Goal: Task Accomplishment & Management: Manage account settings

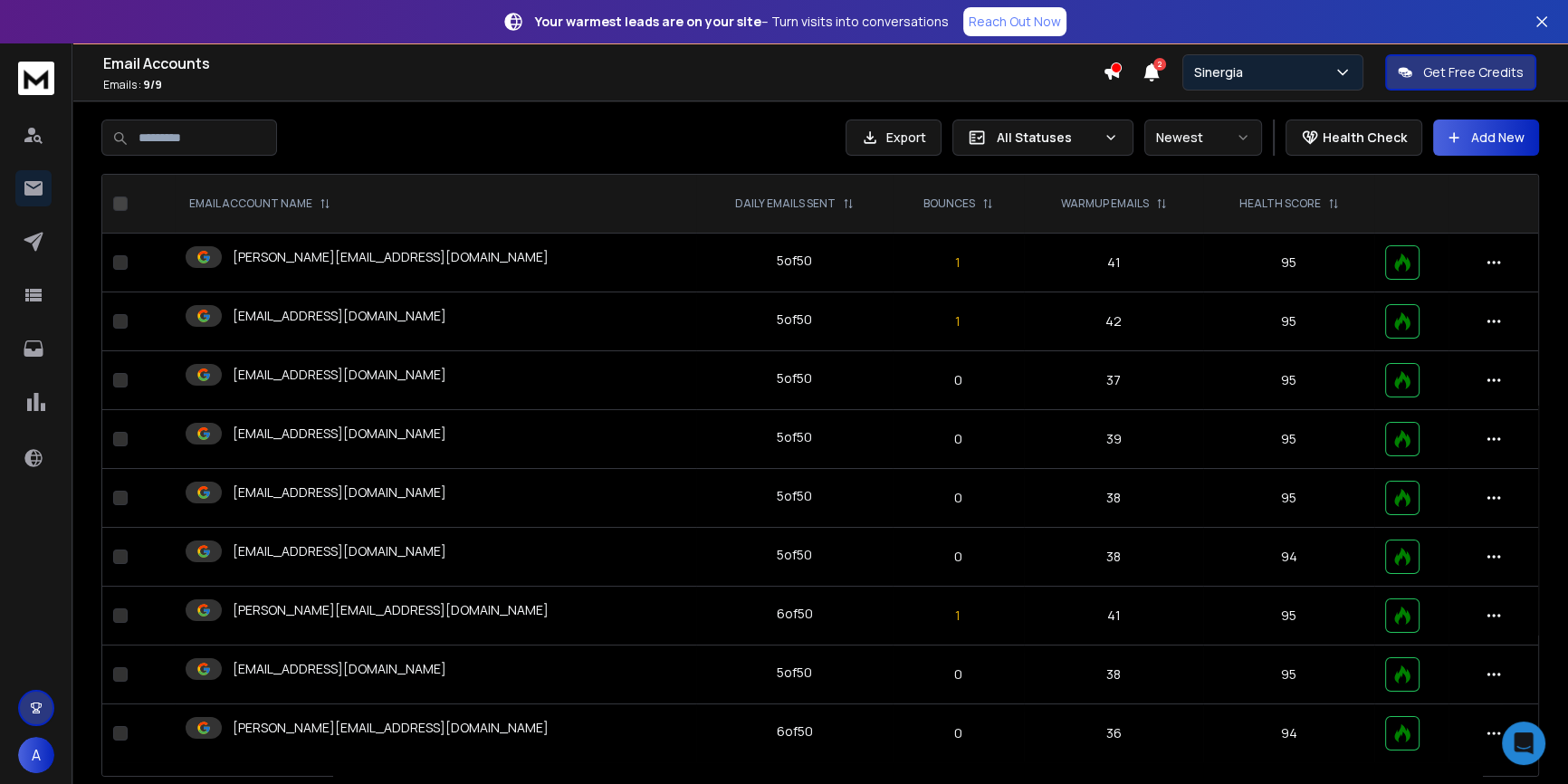
click at [1300, 70] on div "Sinergia" at bounding box center [1273, 72] width 157 height 18
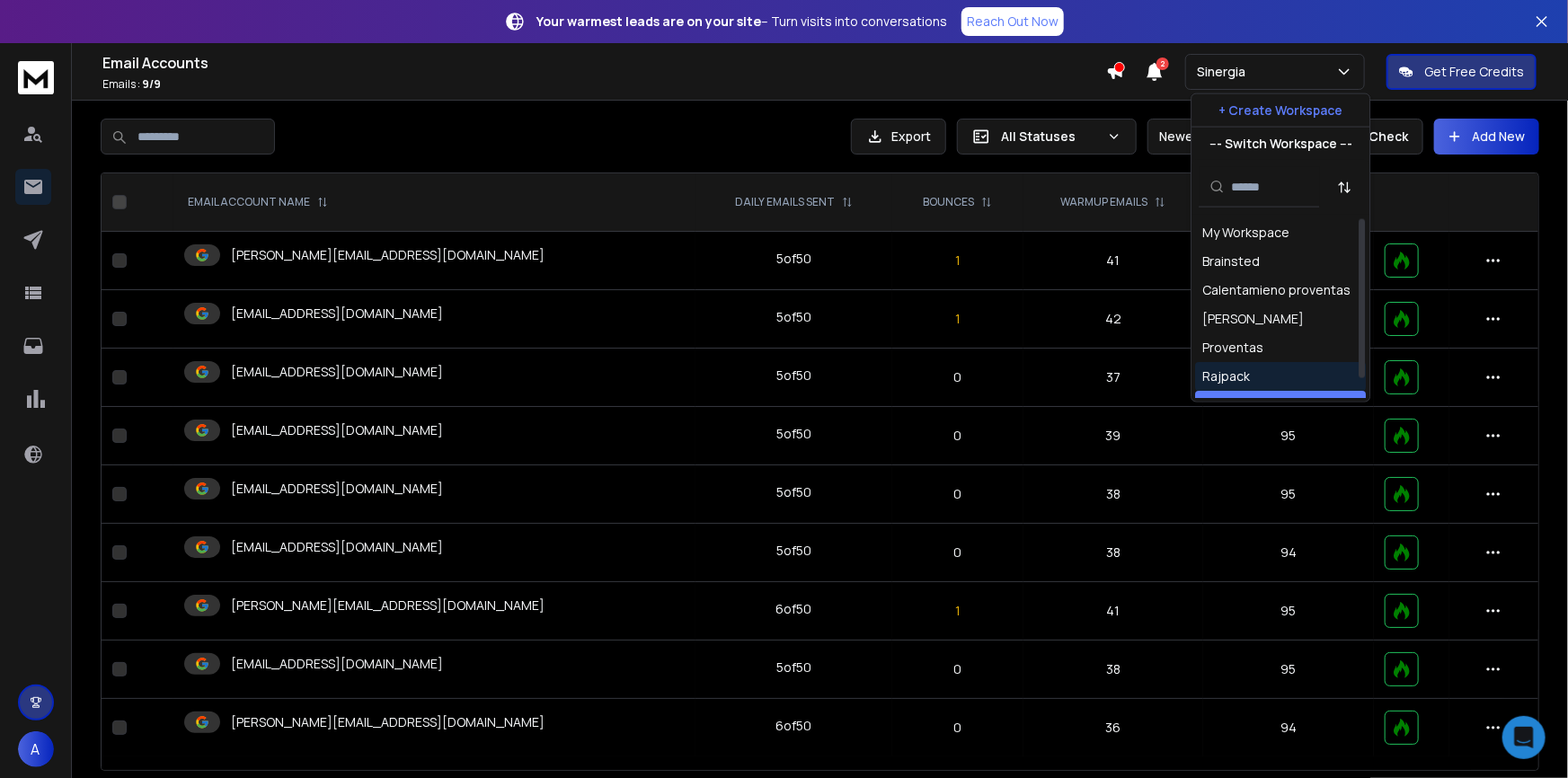
click at [1251, 370] on div "Rajpack" at bounding box center [1280, 377] width 171 height 29
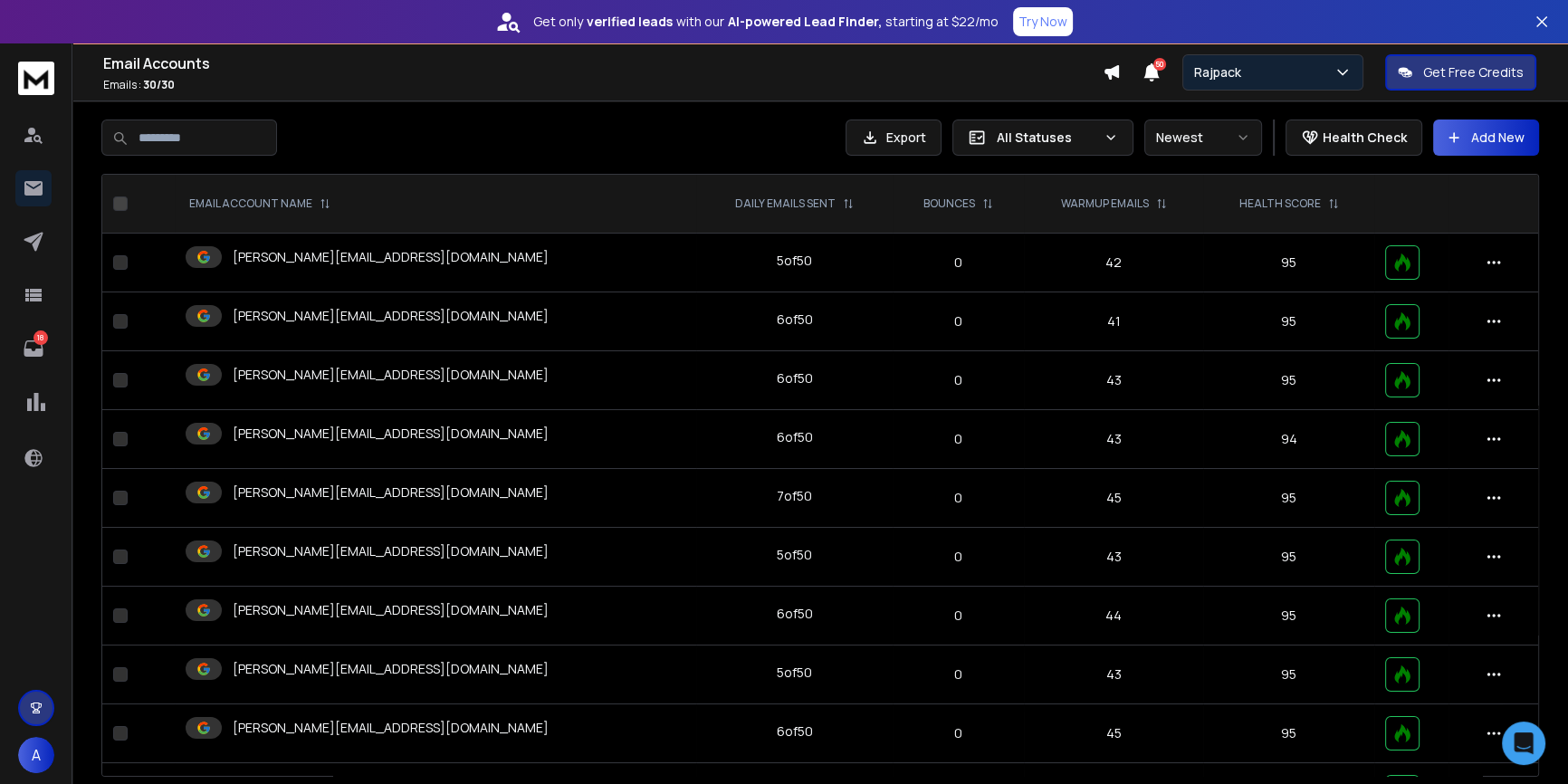
click at [1258, 76] on div "Rajpack" at bounding box center [1273, 72] width 157 height 18
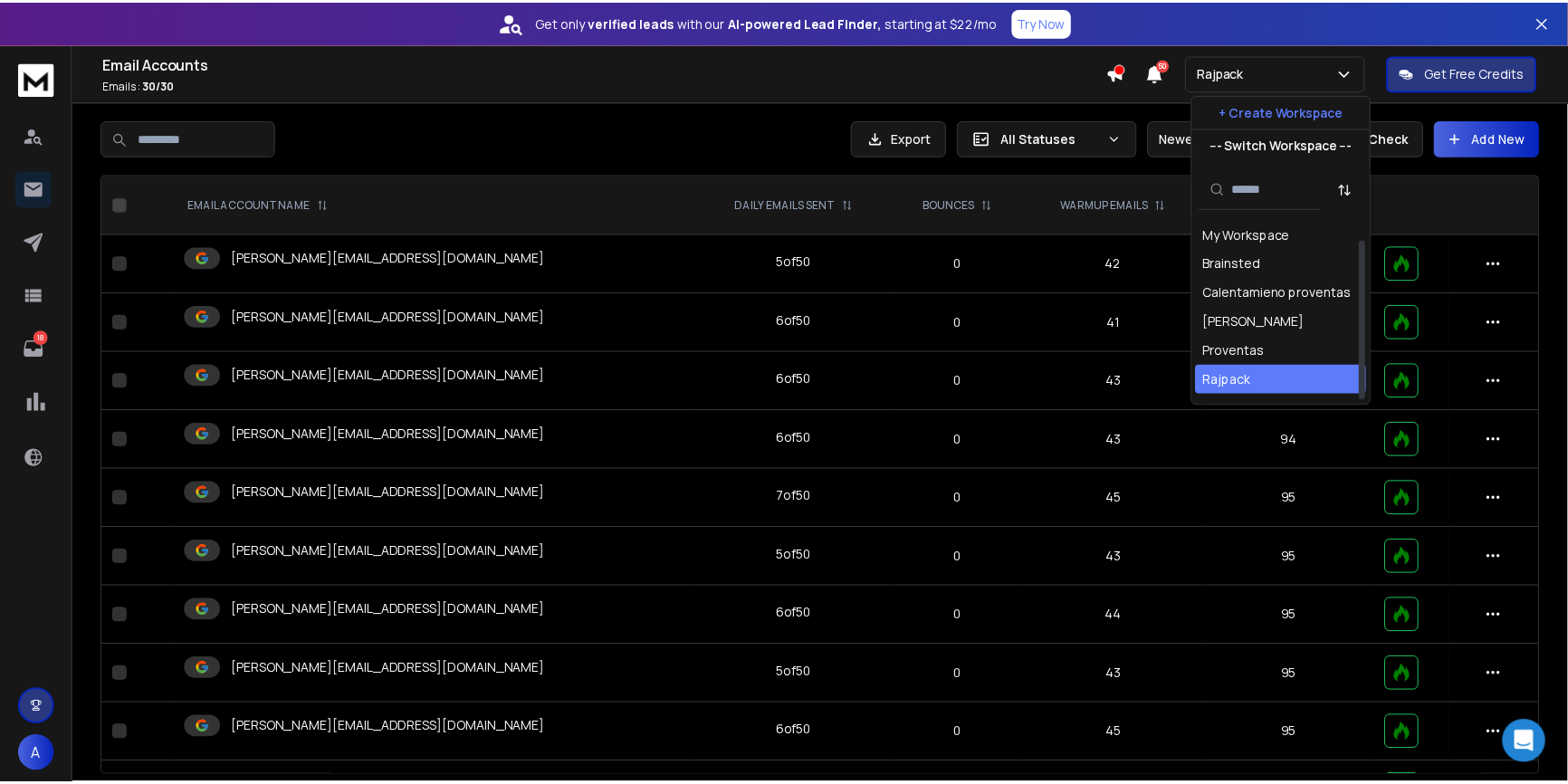
scroll to position [21, 0]
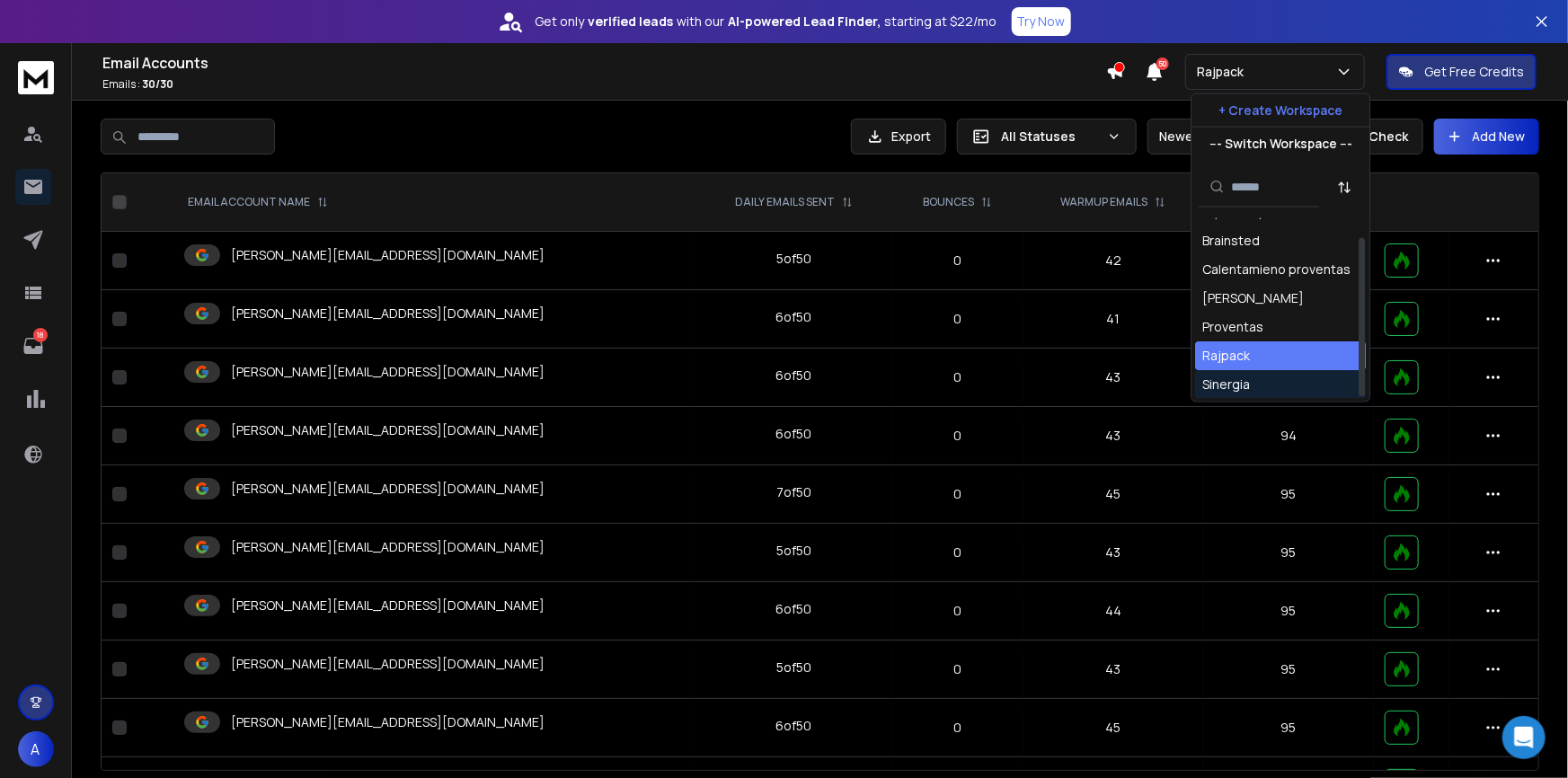
click at [1245, 379] on div "Sinergia" at bounding box center [1227, 384] width 48 height 18
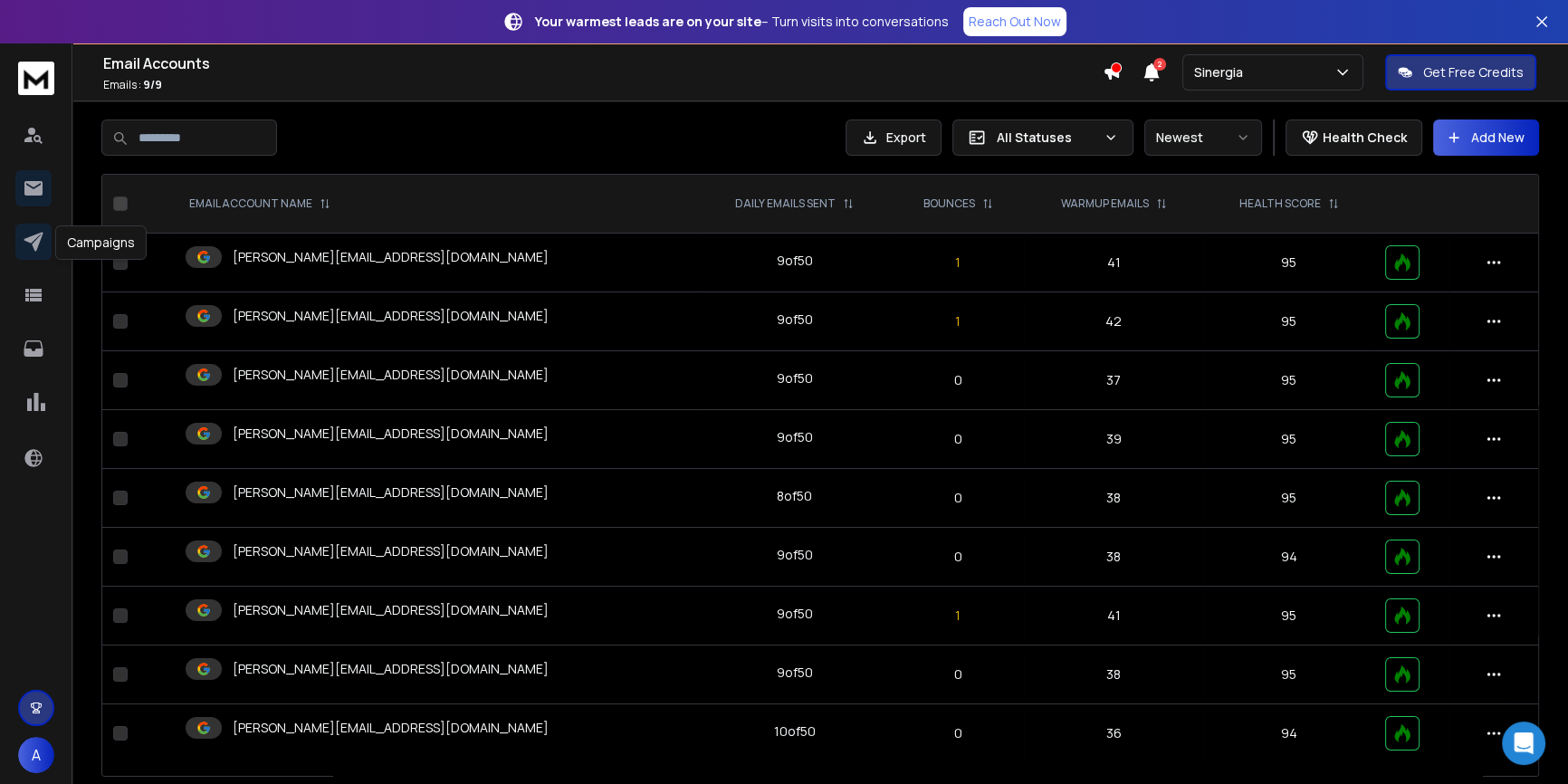
click at [26, 239] on icon at bounding box center [33, 241] width 19 height 19
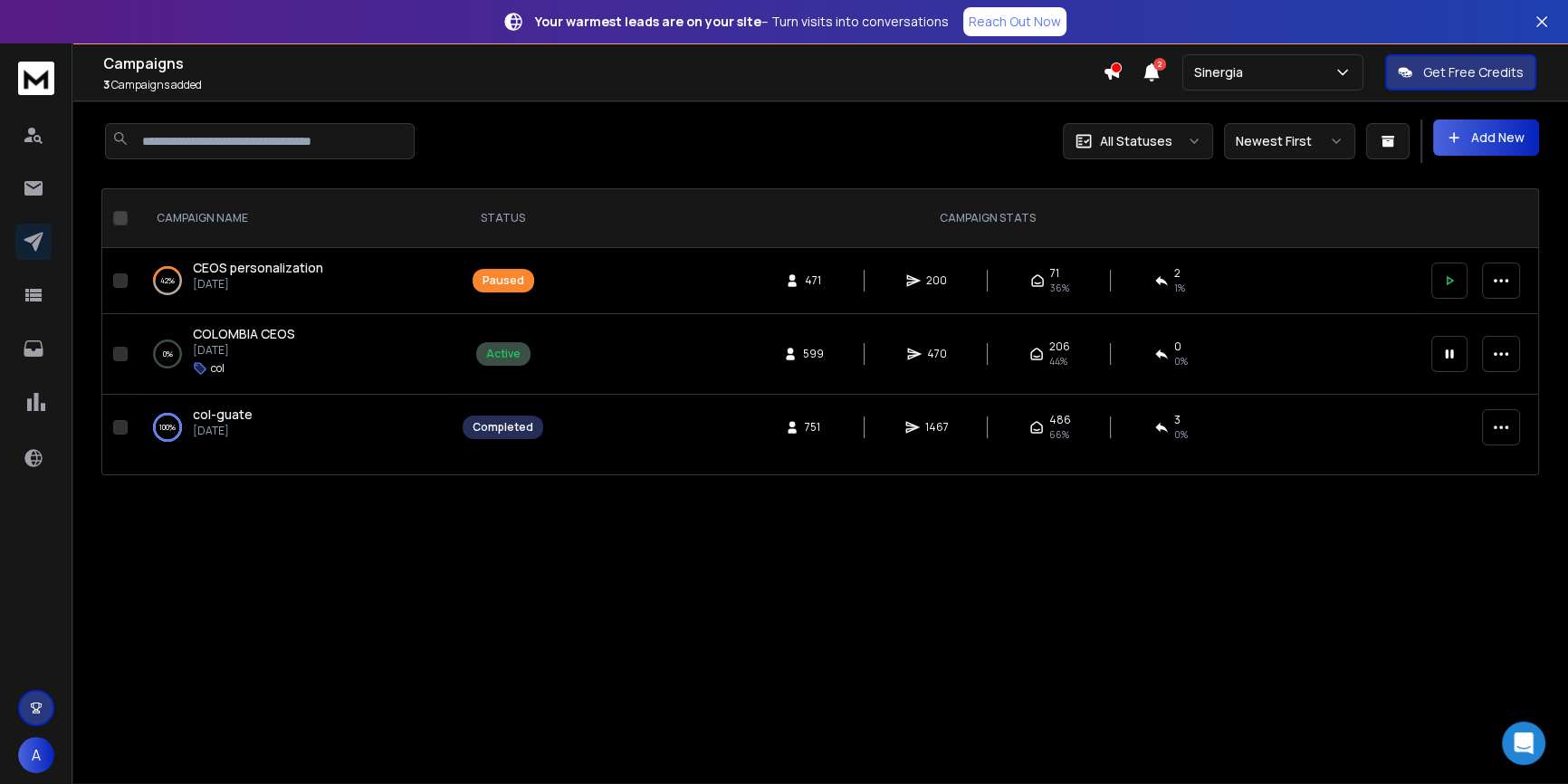
click at [258, 264] on span "CEOS personalization" at bounding box center [258, 267] width 130 height 17
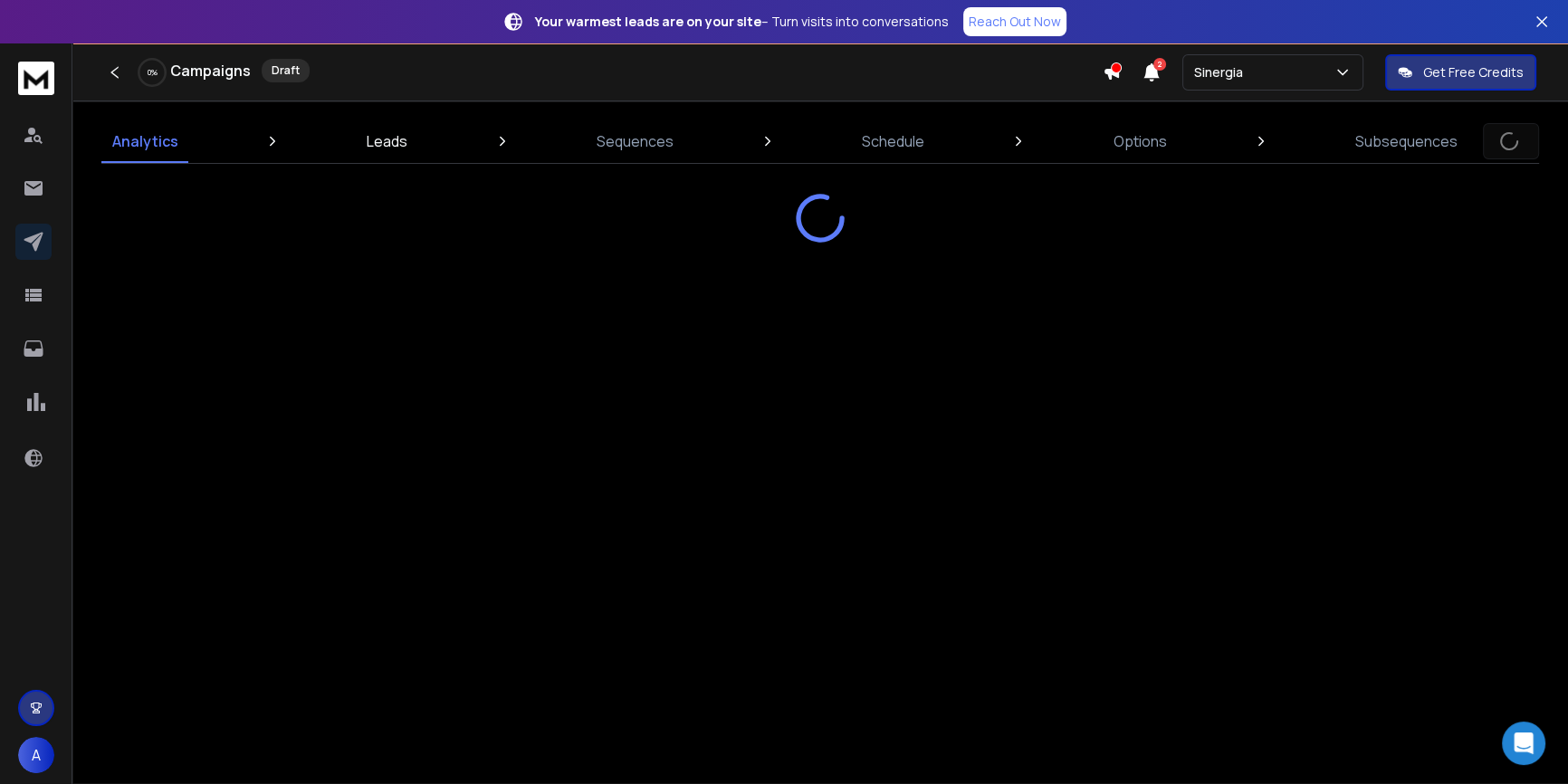
click at [388, 133] on p "Leads" at bounding box center [387, 141] width 41 height 22
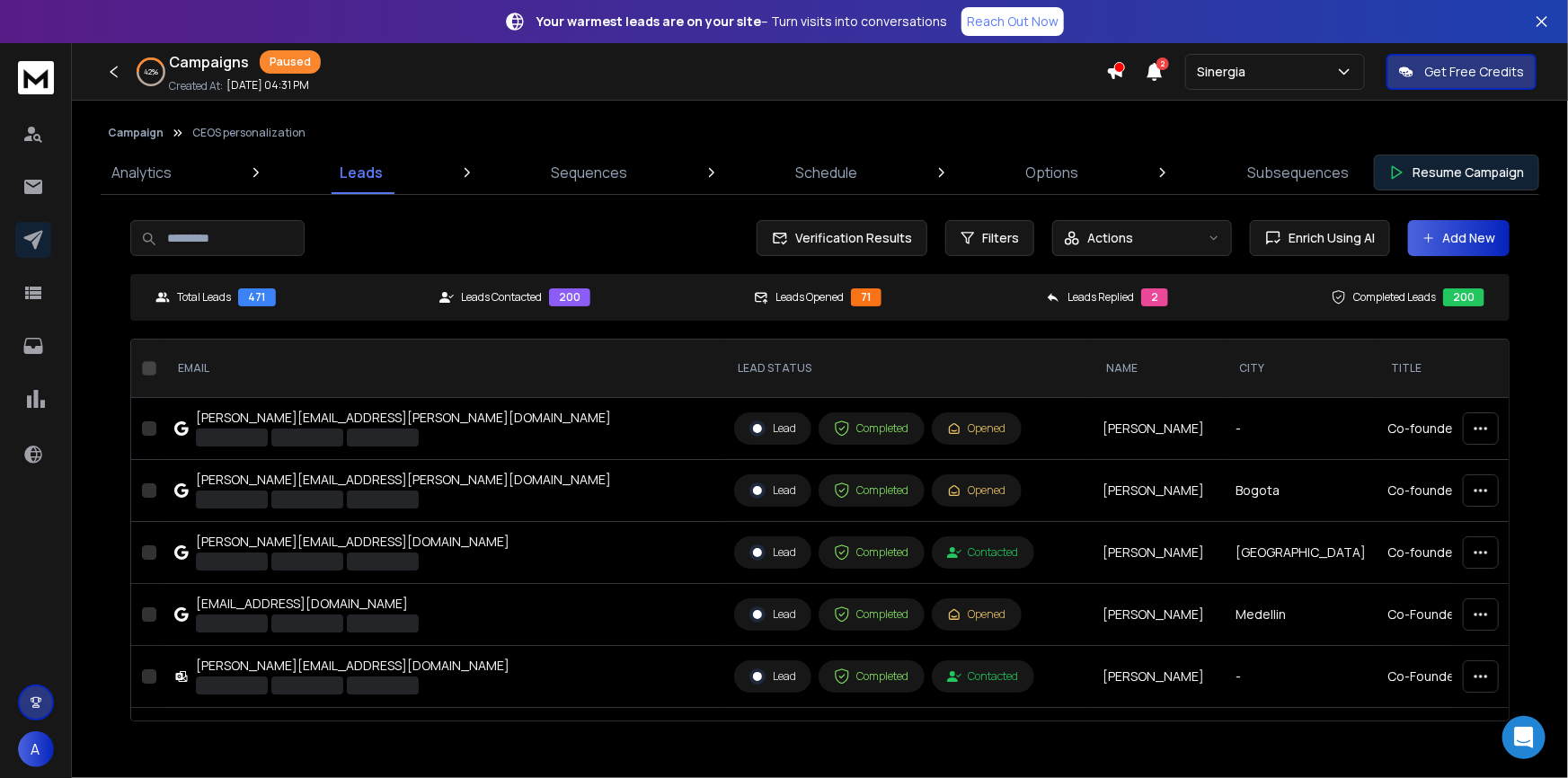
click at [1464, 169] on button "Resume Campaign" at bounding box center [1457, 172] width 166 height 36
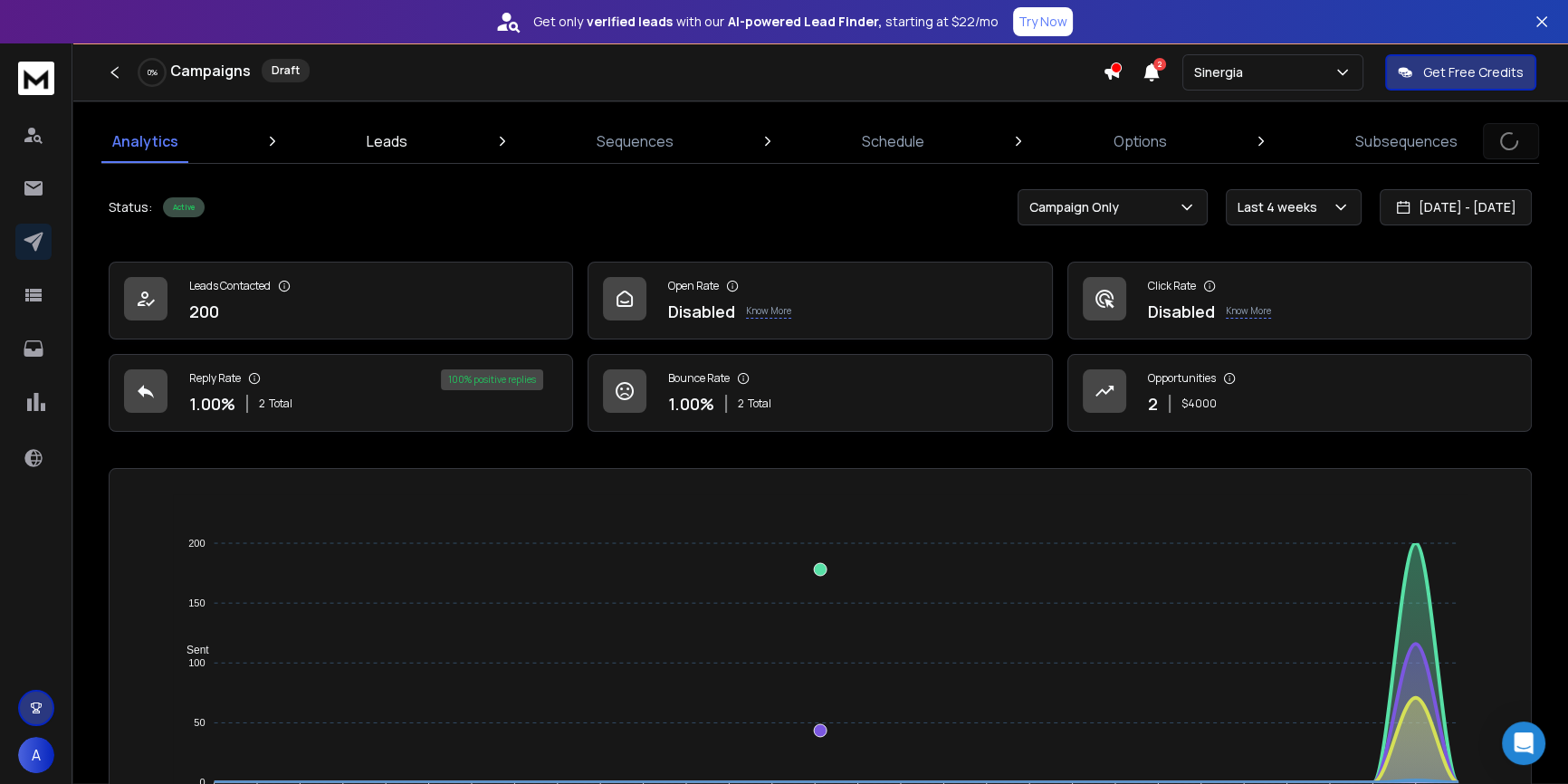
click at [392, 145] on p "Leads" at bounding box center [387, 141] width 41 height 22
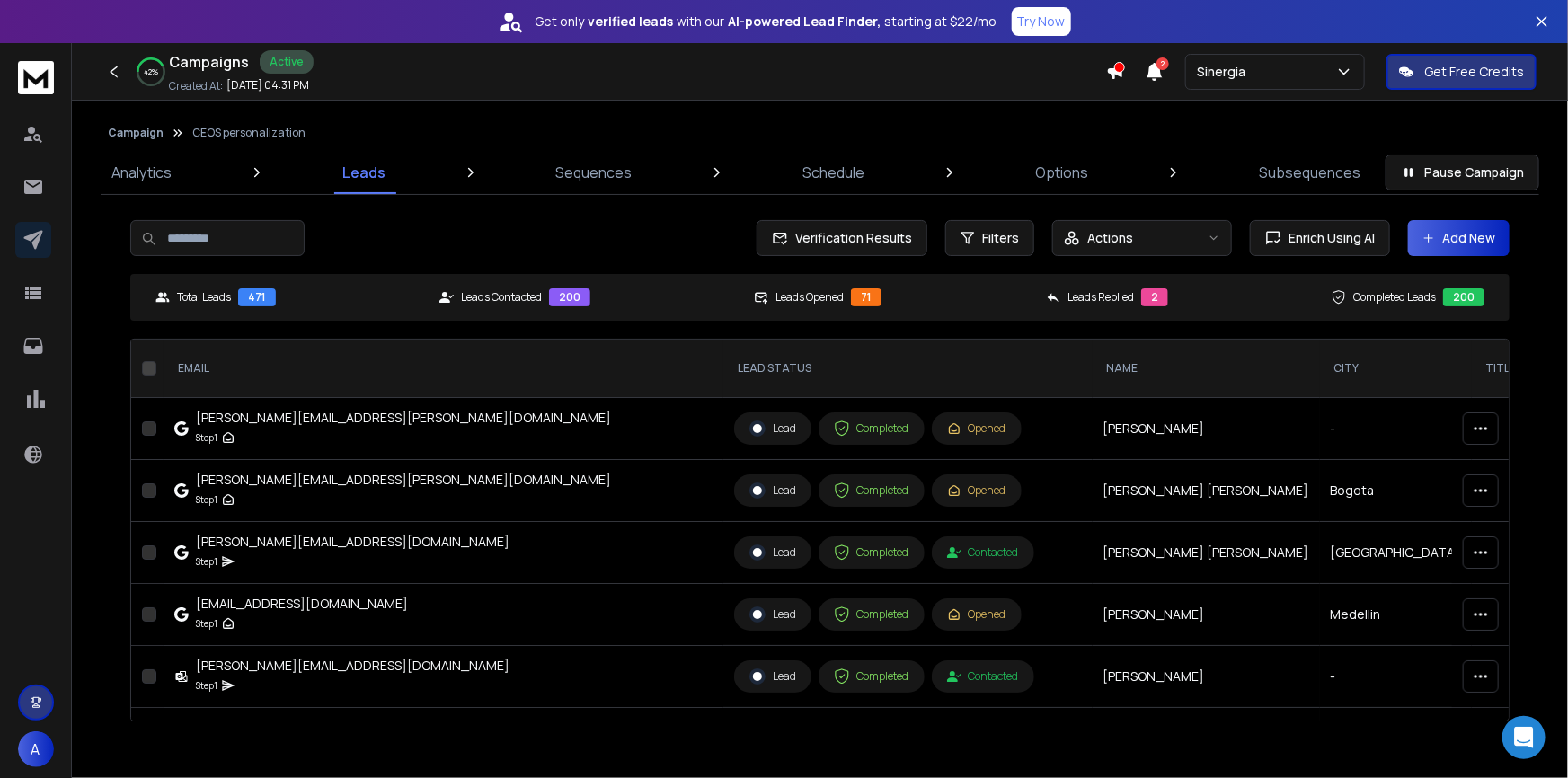
click at [1473, 248] on button "Add New" at bounding box center [1459, 239] width 102 height 36
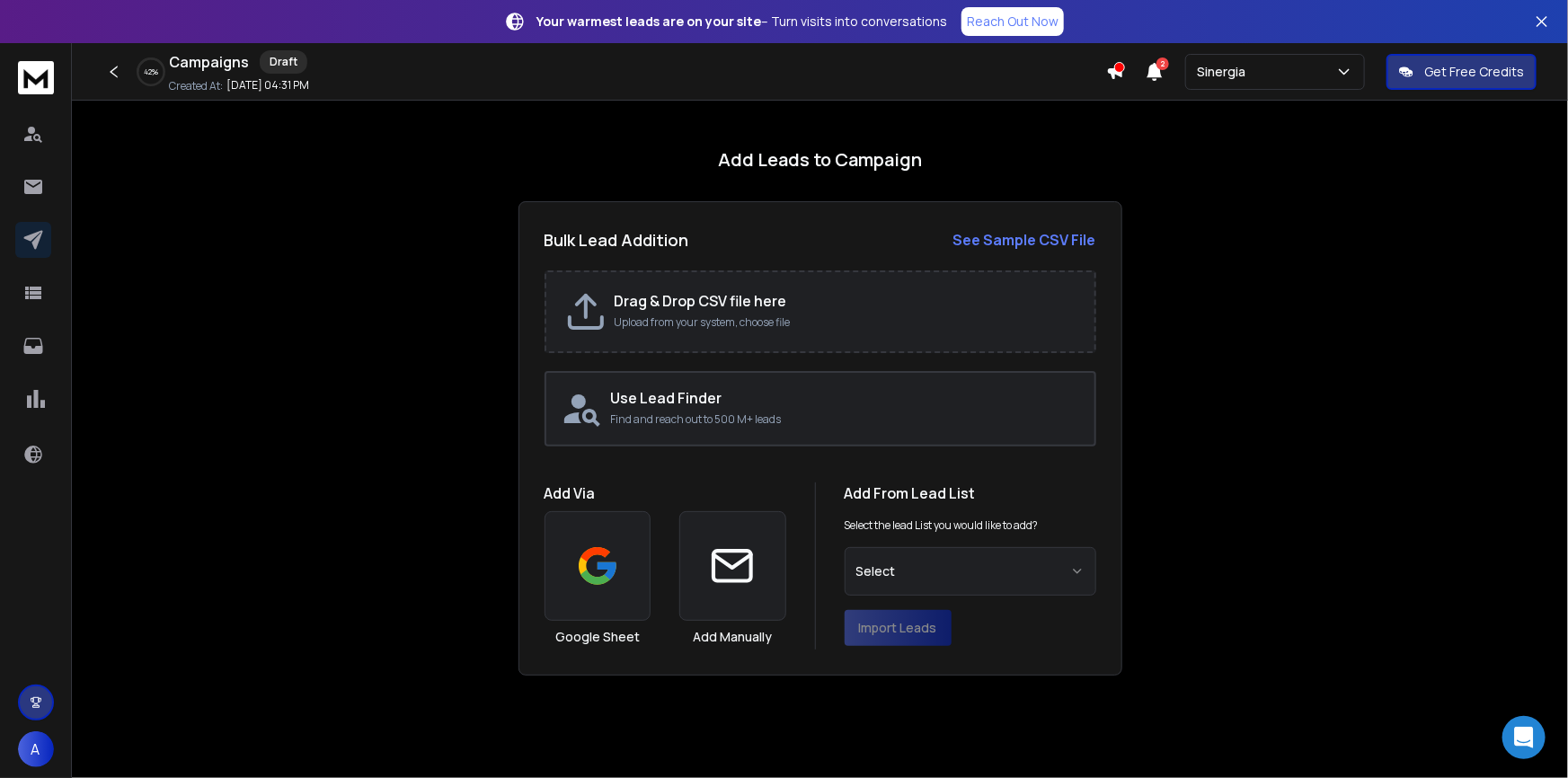
click at [691, 327] on p "Upload from your system, choose file" at bounding box center [845, 322] width 462 height 14
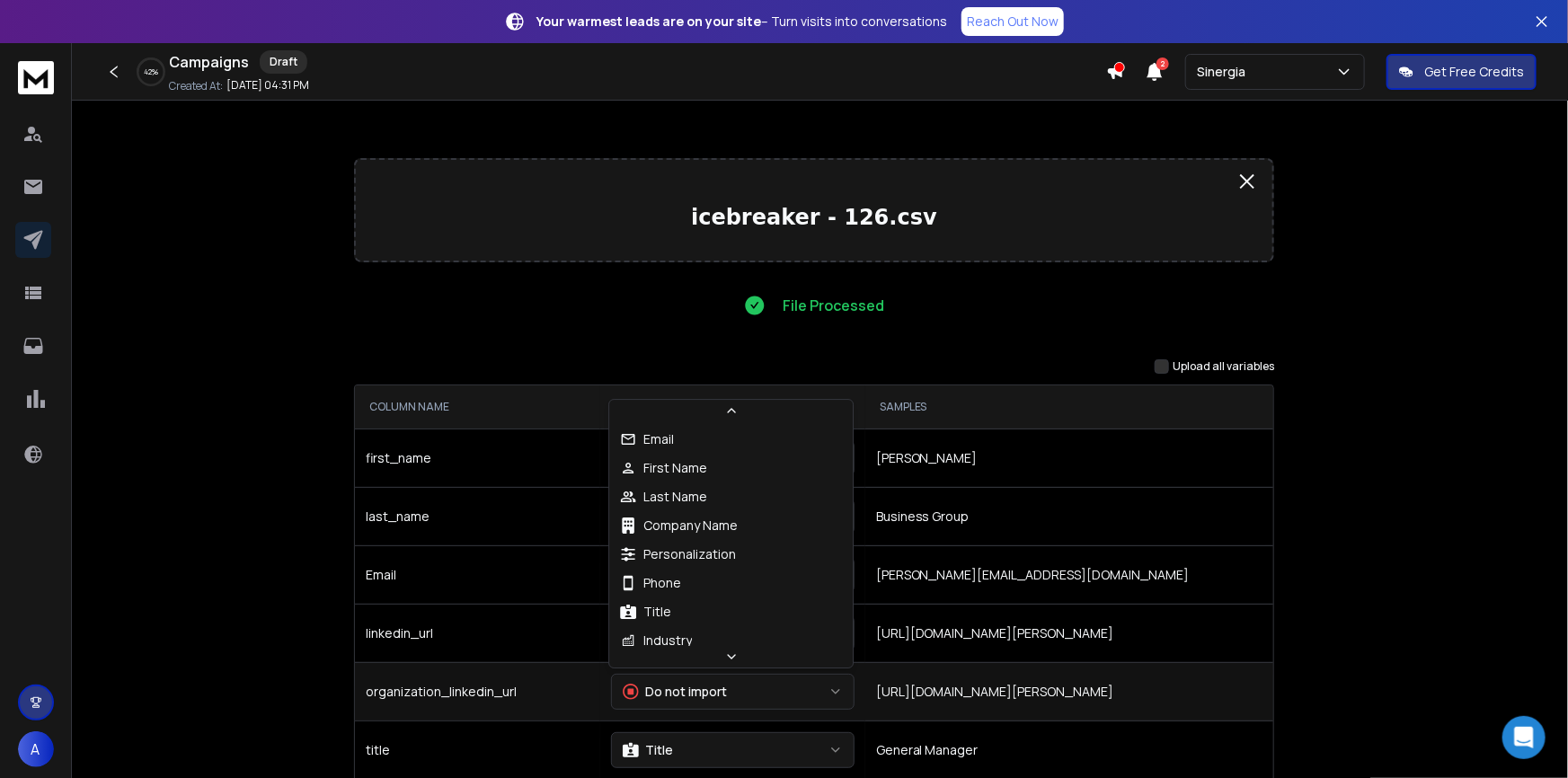
click at [782, 684] on button "Do not import" at bounding box center [733, 692] width 243 height 36
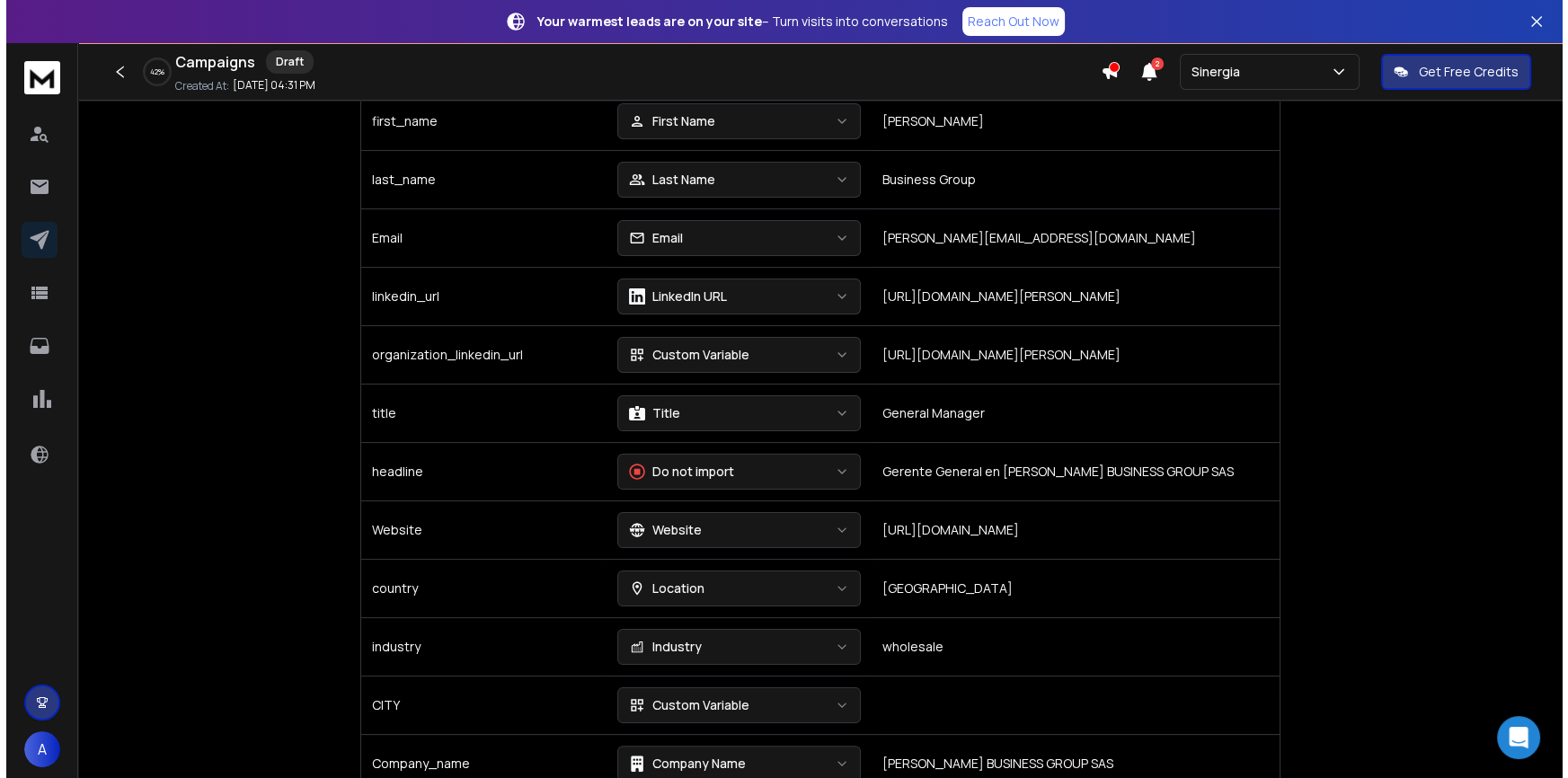
scroll to position [351, 0]
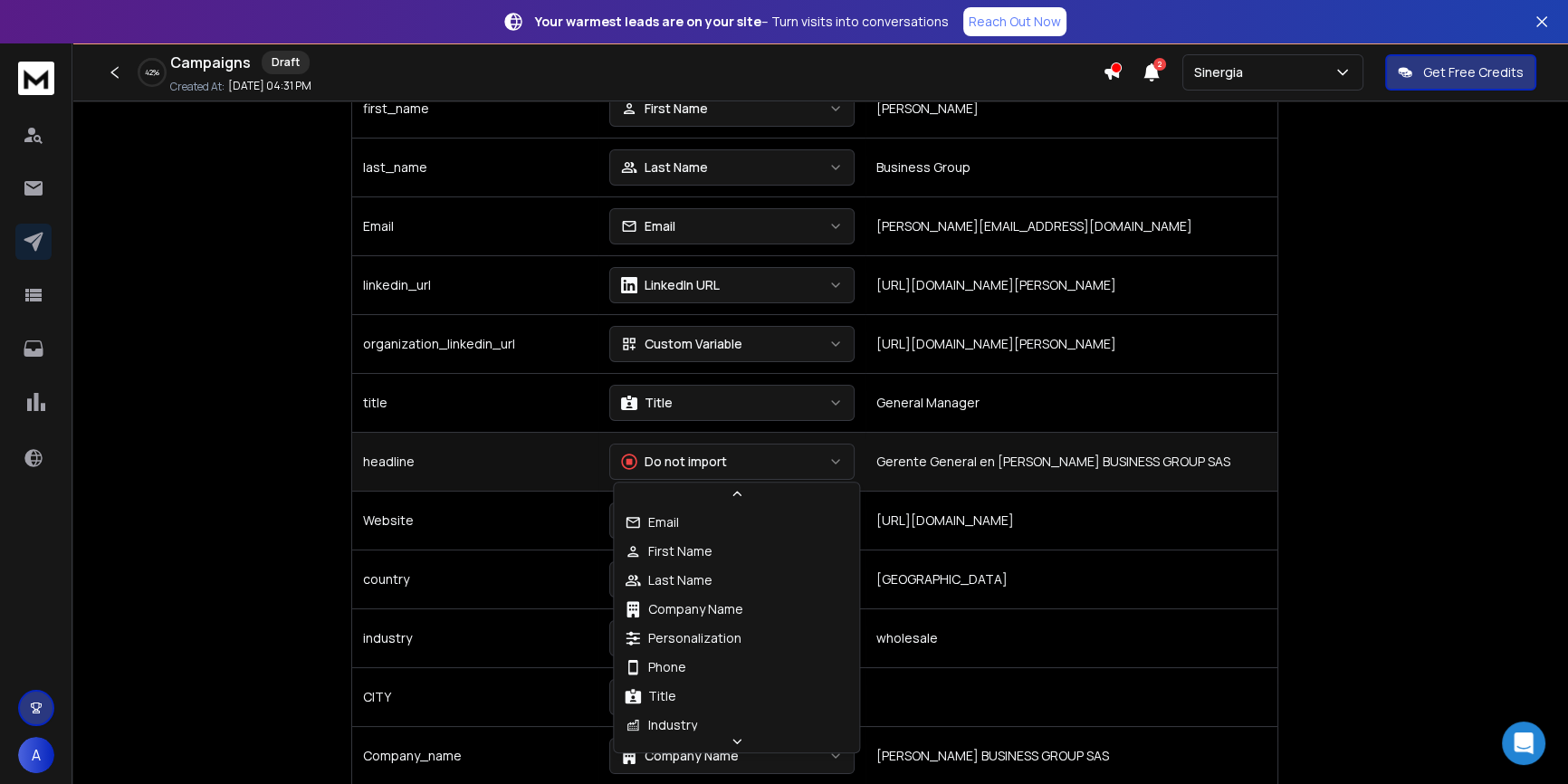
click at [691, 447] on button "Do not import" at bounding box center [732, 462] width 245 height 37
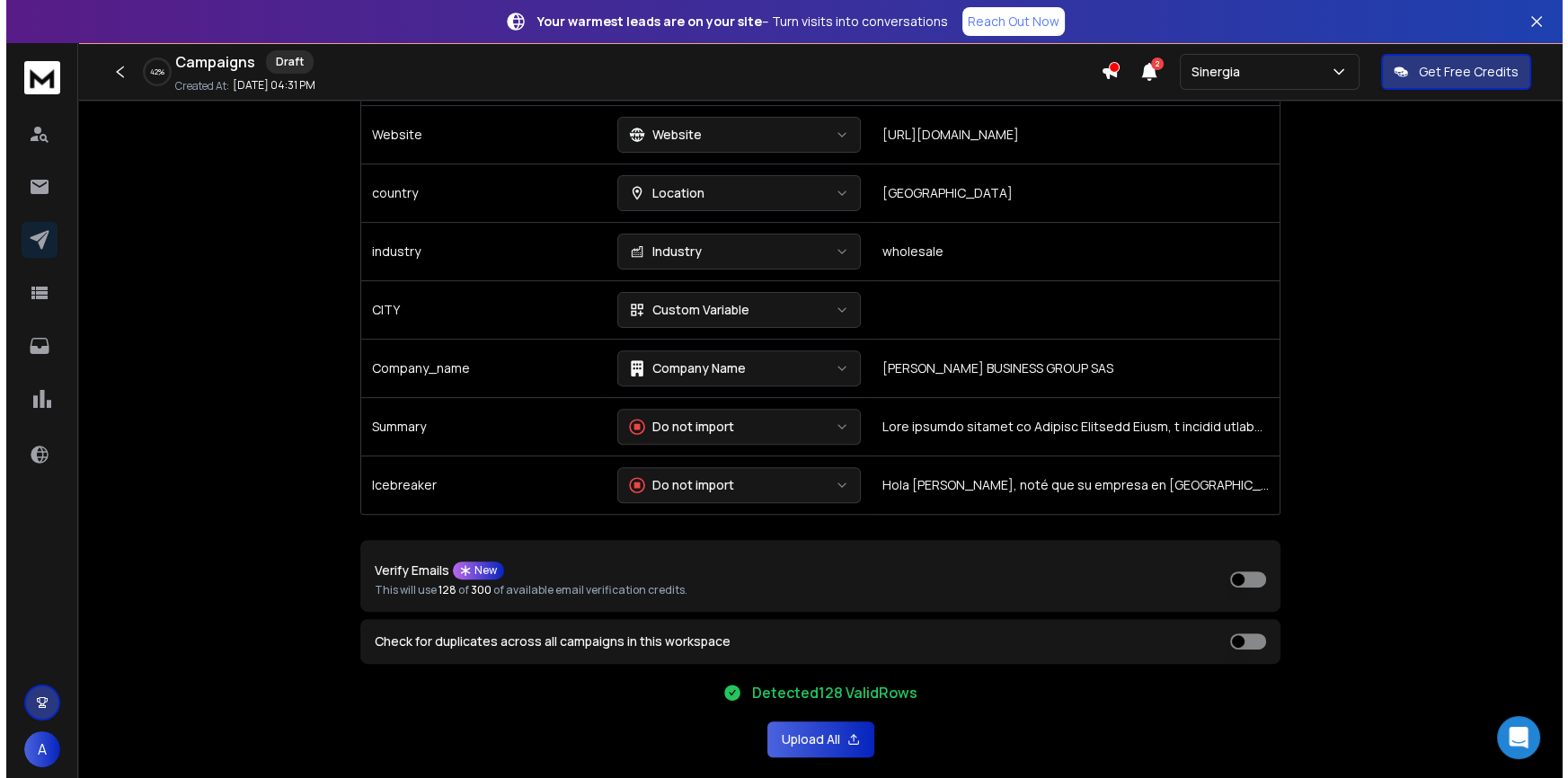
scroll to position [733, 0]
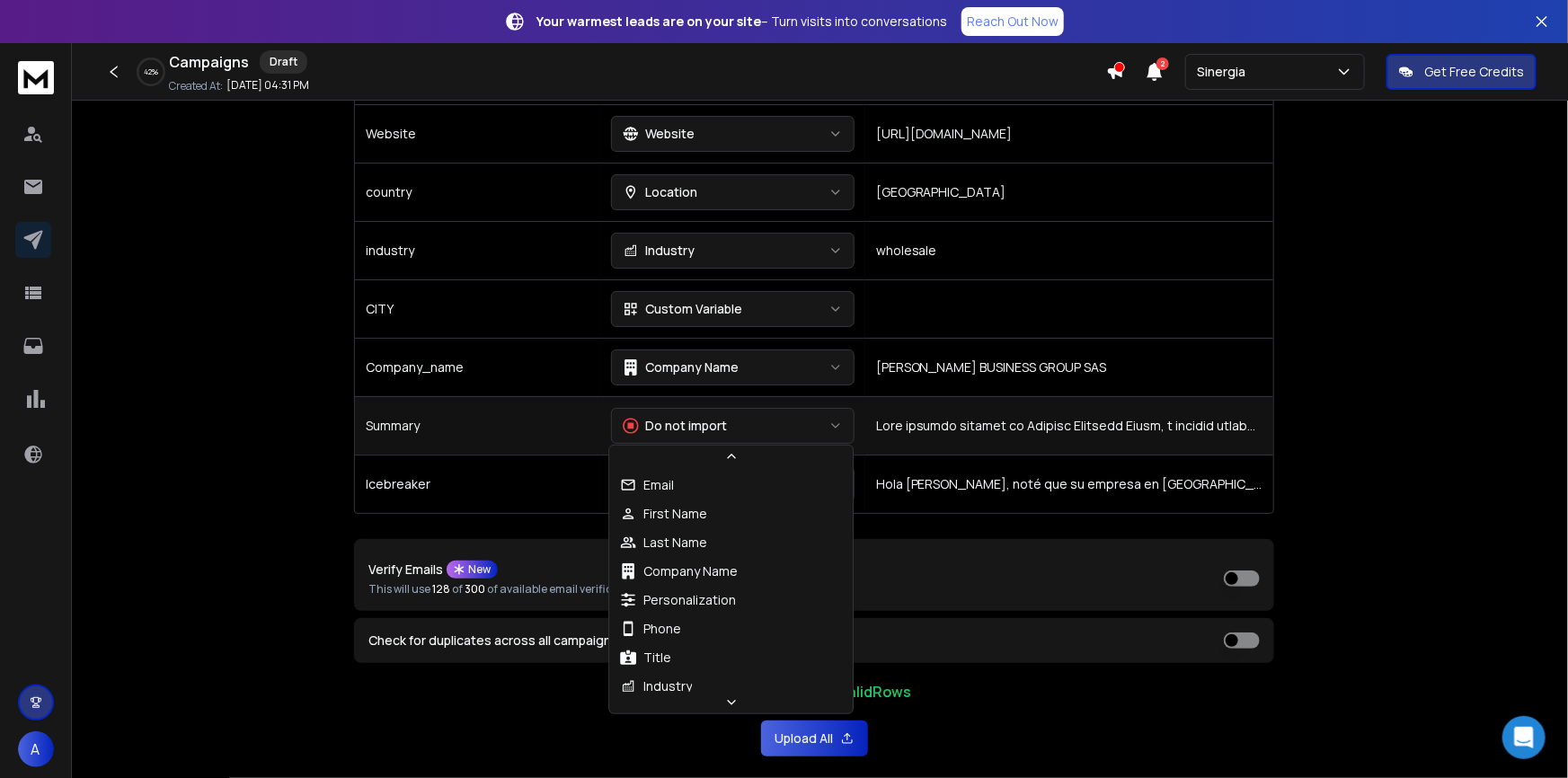
click at [666, 423] on div "Do not import" at bounding box center [676, 425] width 105 height 18
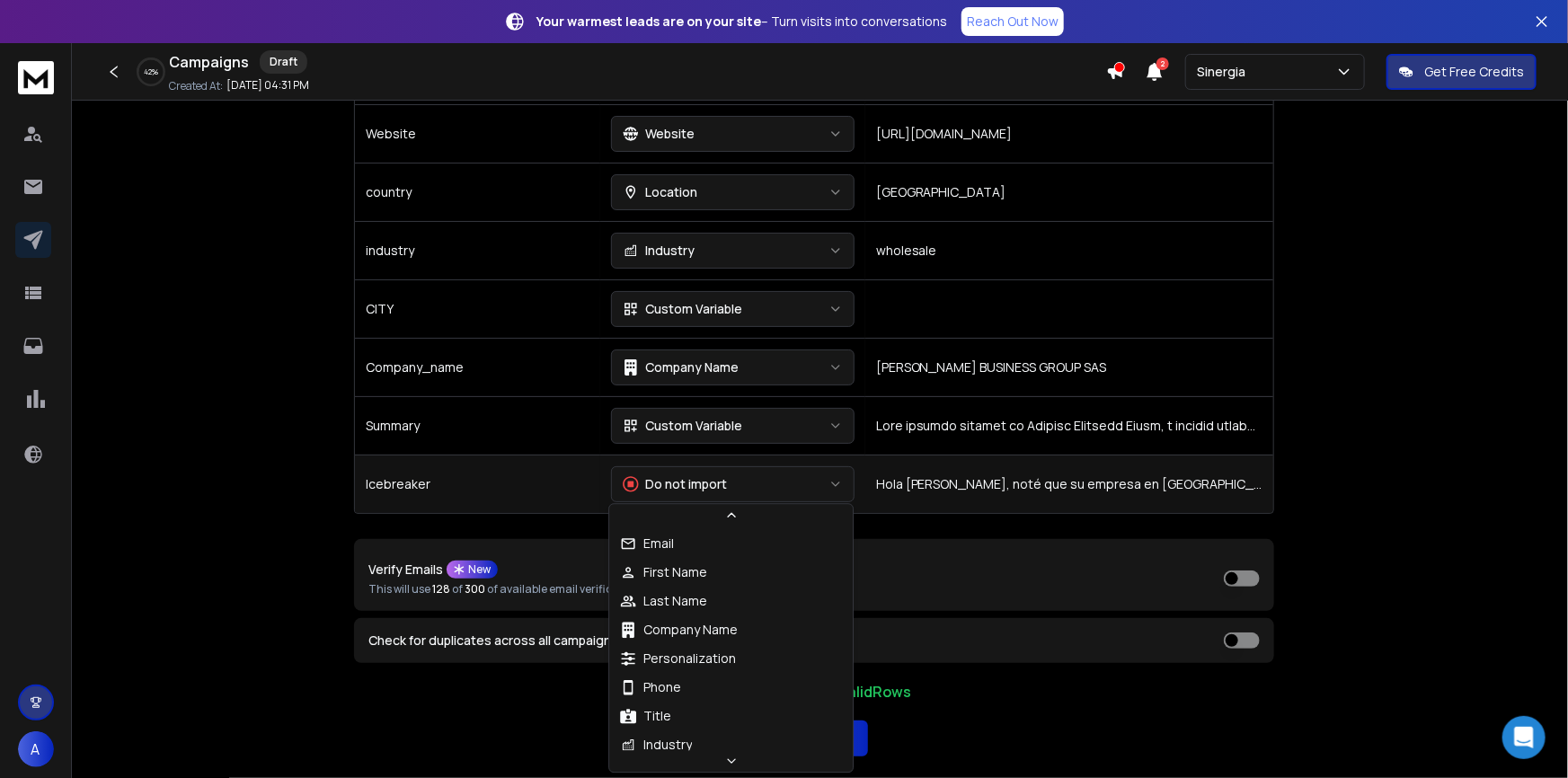
click at [676, 469] on button "Do not import" at bounding box center [733, 485] width 243 height 36
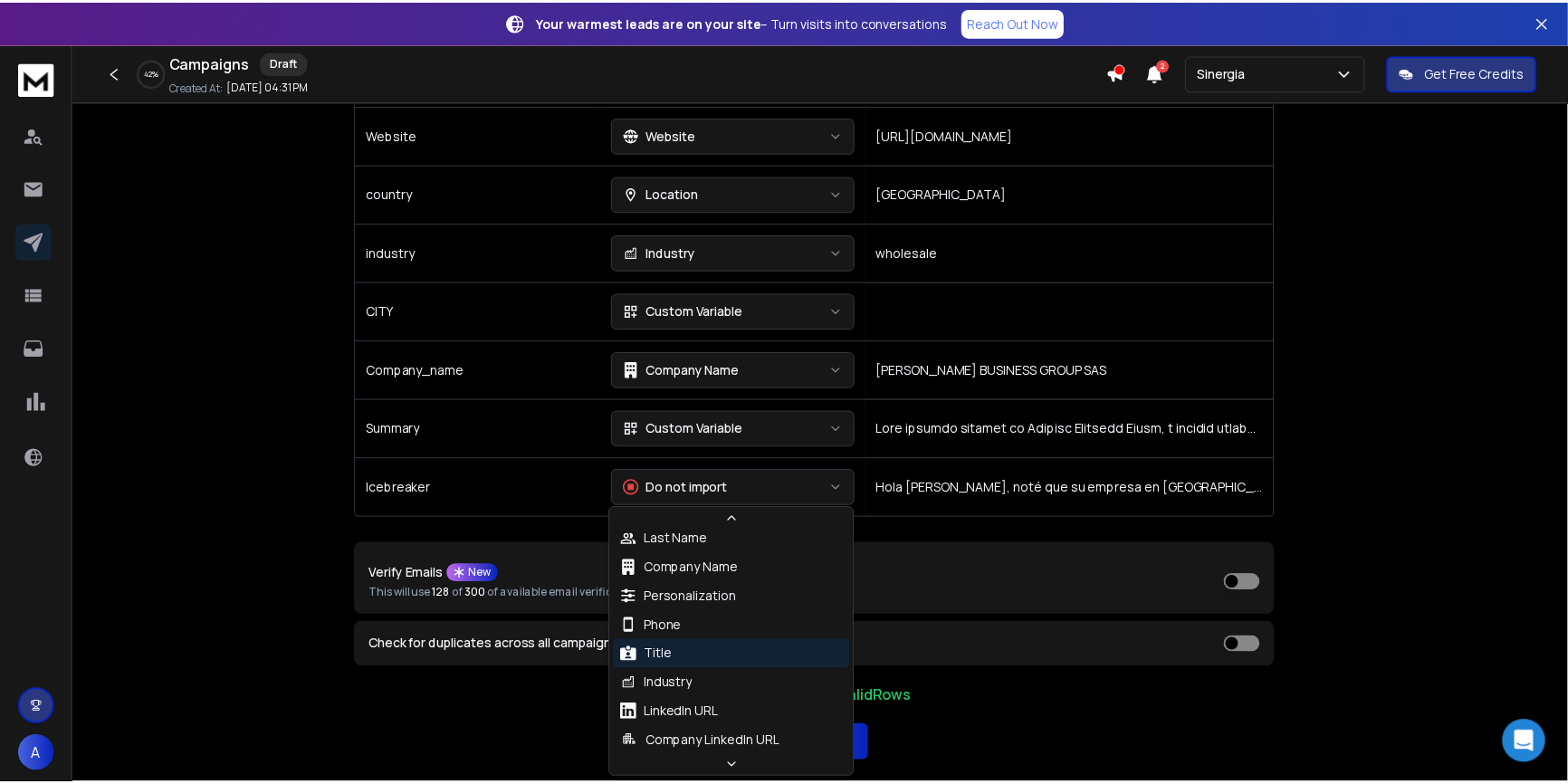
scroll to position [52, 0]
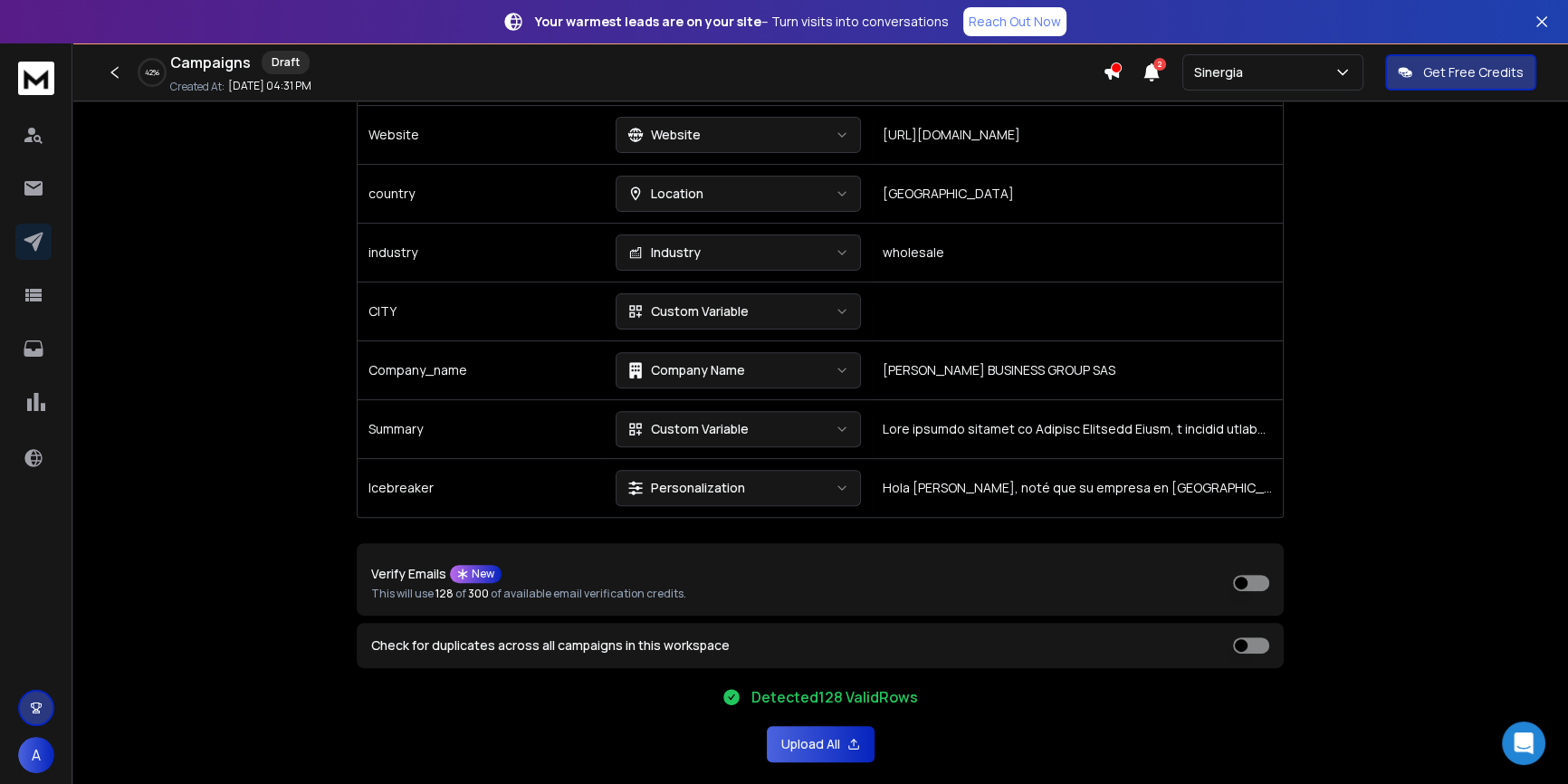
click at [848, 742] on icon at bounding box center [854, 743] width 13 height 13
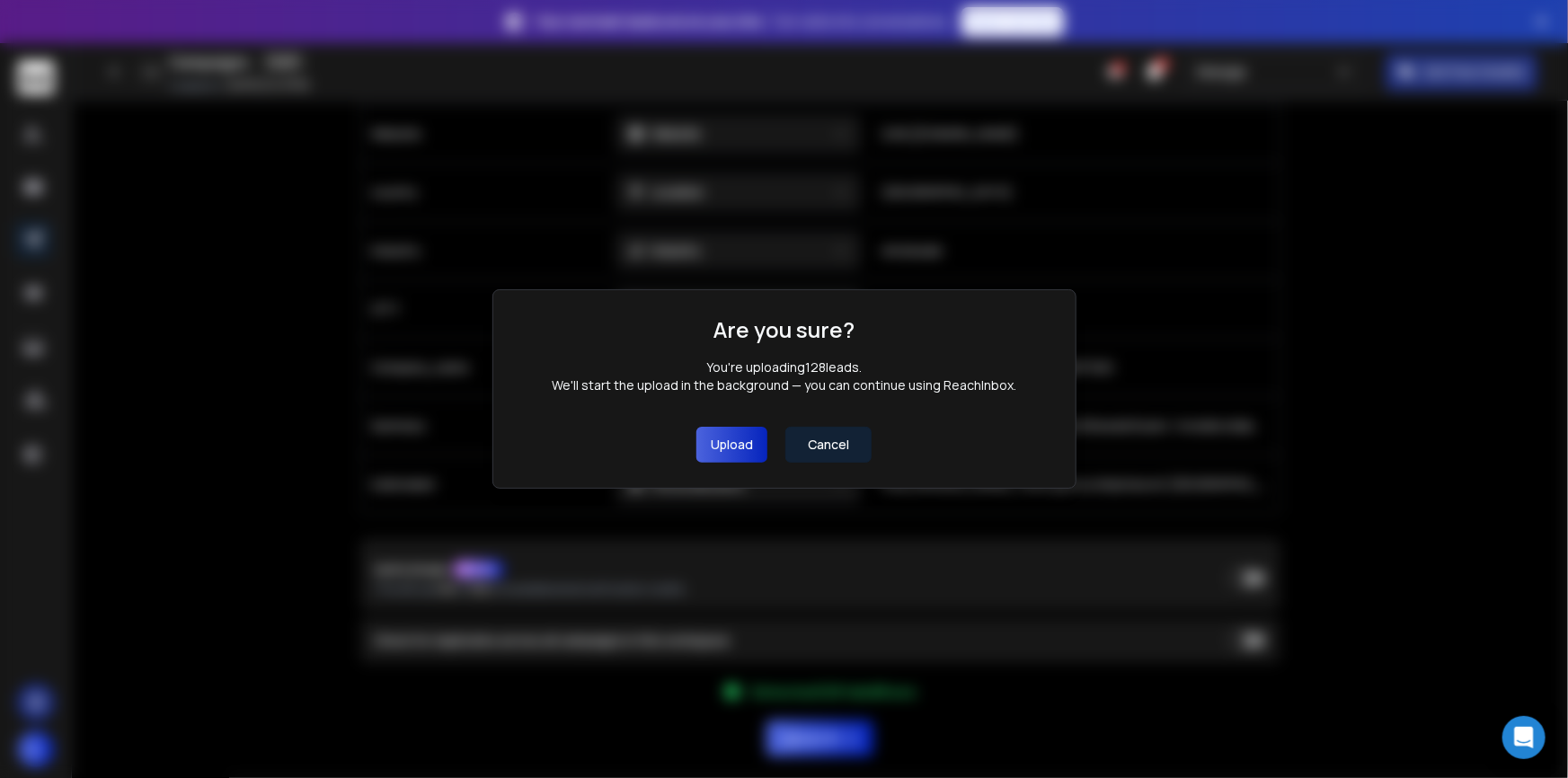
click at [745, 444] on button "Upload" at bounding box center [732, 445] width 71 height 36
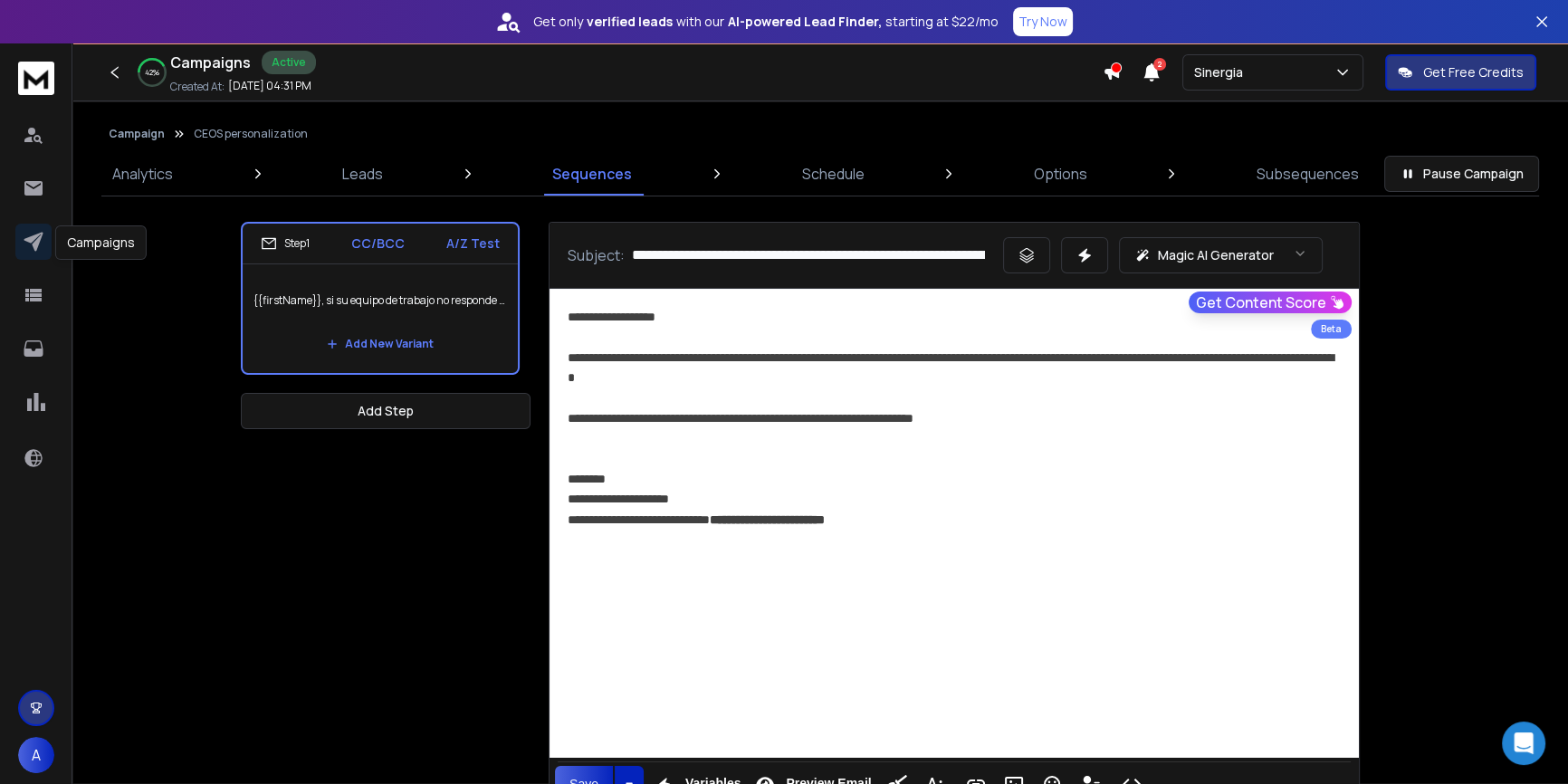
click at [23, 245] on icon at bounding box center [33, 241] width 22 height 22
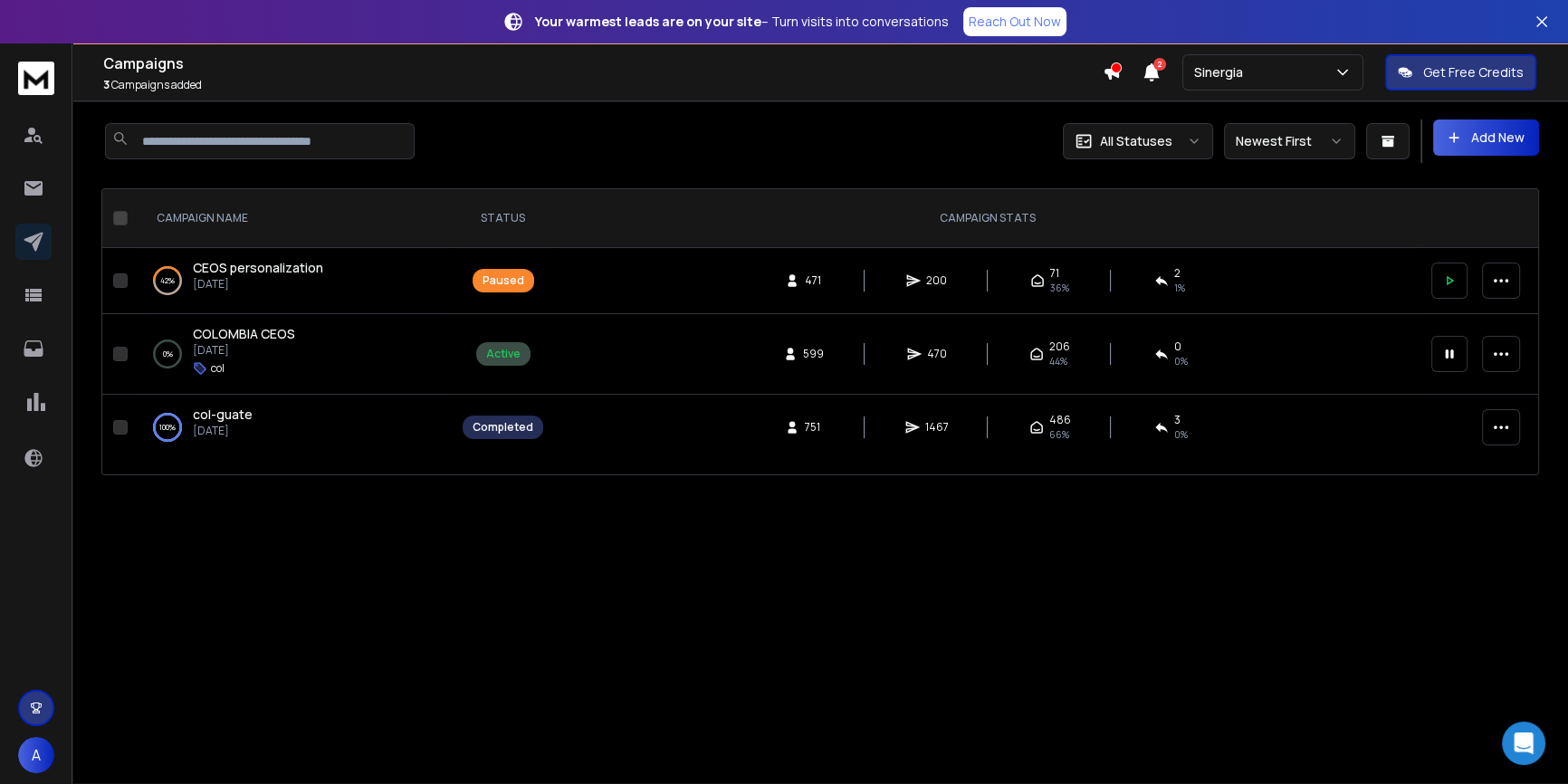
click at [1460, 283] on button at bounding box center [1449, 281] width 37 height 37
